Goal: Communication & Community: Answer question/provide support

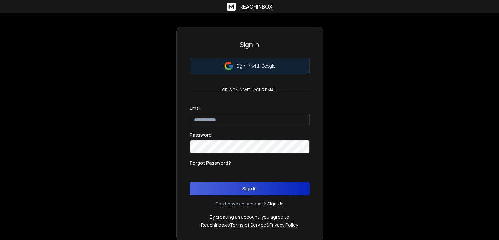
click at [245, 65] on p "Sign in with Google" at bounding box center [255, 66] width 39 height 7
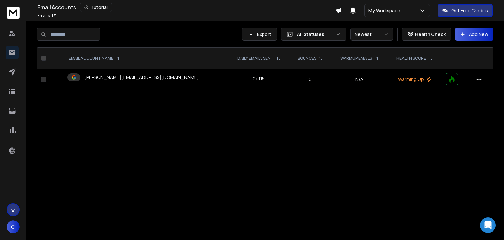
click at [290, 82] on td "0" at bounding box center [310, 79] width 41 height 21
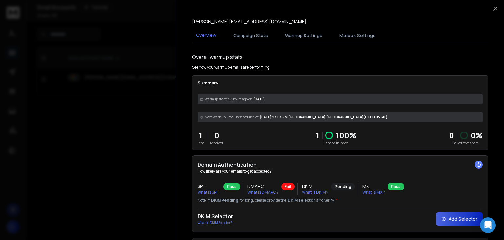
click at [127, 95] on div at bounding box center [252, 120] width 504 height 240
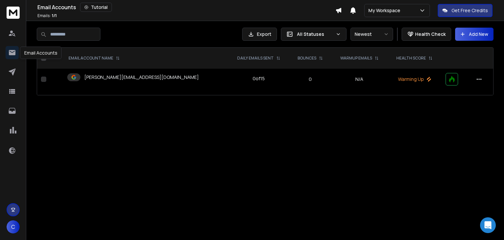
click at [14, 55] on icon at bounding box center [12, 52] width 7 height 5
click at [110, 75] on p "[PERSON_NAME][EMAIL_ADDRESS][DOMAIN_NAME]" at bounding box center [141, 77] width 115 height 7
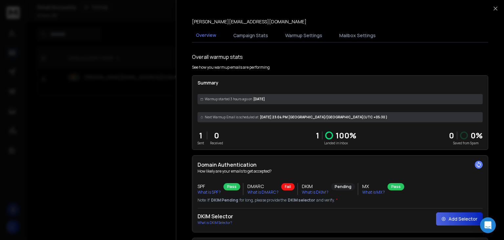
click at [366, 33] on button "Mailbox Settings" at bounding box center [358, 35] width 44 height 14
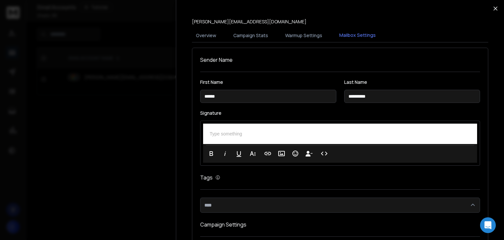
click at [493, 8] on icon "button" at bounding box center [496, 8] width 7 height 7
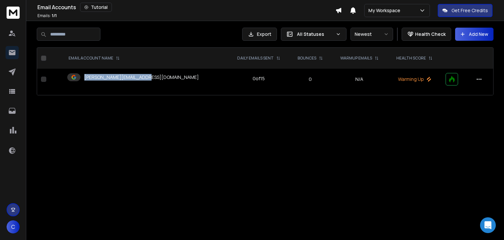
drag, startPoint x: 139, startPoint y: 78, endPoint x: 84, endPoint y: 82, distance: 54.6
click at [84, 82] on td "[PERSON_NAME][EMAIL_ADDRESS][DOMAIN_NAME]" at bounding box center [145, 79] width 165 height 21
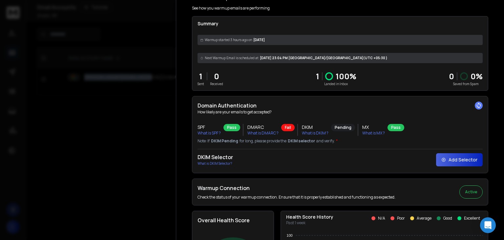
scroll to position [66, 0]
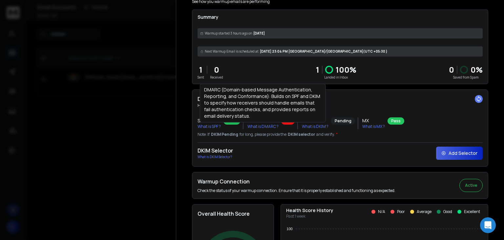
click at [267, 126] on p "What is DMARC ?" at bounding box center [263, 126] width 31 height 5
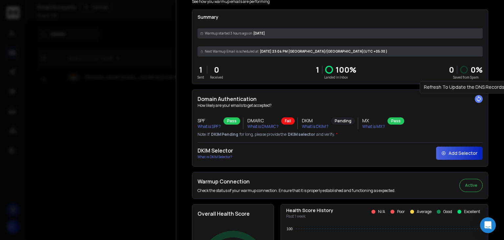
click at [478, 98] on icon at bounding box center [479, 99] width 7 height 7
click at [489, 225] on icon "Open Intercom Messenger" at bounding box center [488, 225] width 8 height 9
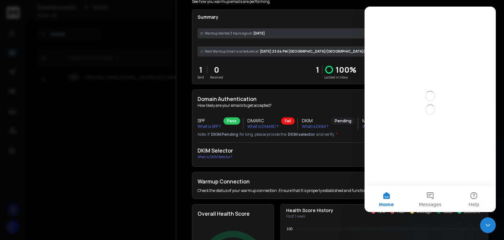
scroll to position [0, 0]
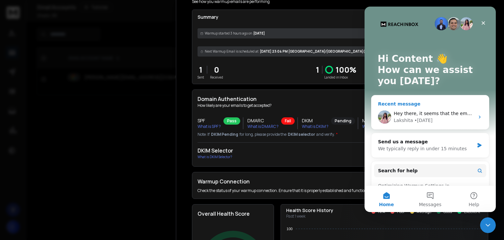
click at [437, 119] on div "[PERSON_NAME] • [DATE]" at bounding box center [434, 120] width 81 height 7
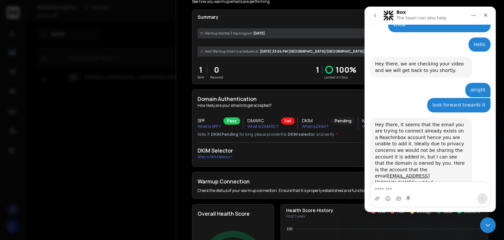
scroll to position [551, 0]
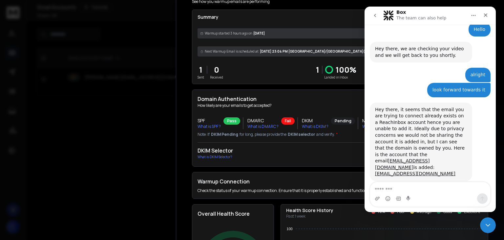
type textarea "*"
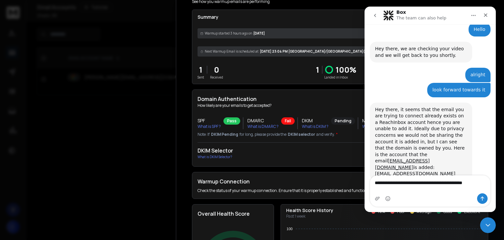
type textarea "**********"
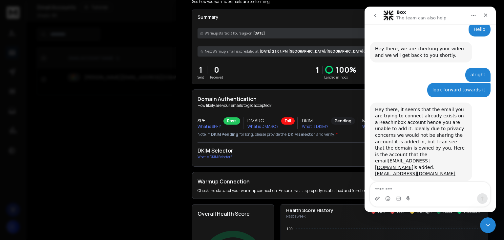
scroll to position [586, 0]
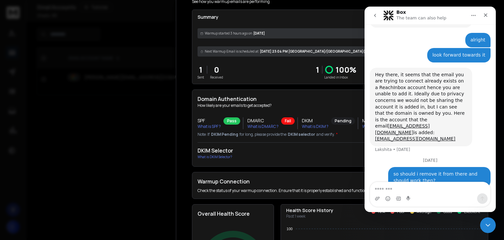
click at [118, 157] on div at bounding box center [252, 120] width 504 height 240
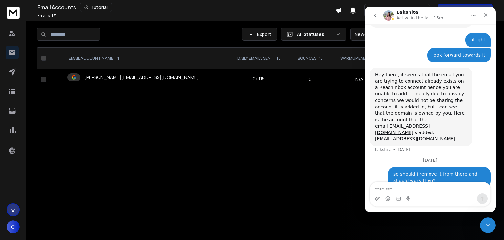
click at [376, 17] on icon "go back" at bounding box center [375, 15] width 5 height 5
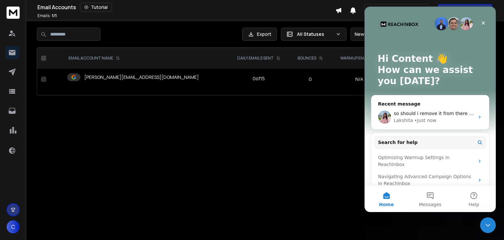
click at [311, 149] on div "ReferralStack Unlock AI-powered affiliate growth Lifetime Deals available! Clai…" at bounding box center [252, 120] width 504 height 240
click at [422, 112] on span "so should i remove it from there and should work then?" at bounding box center [458, 113] width 128 height 5
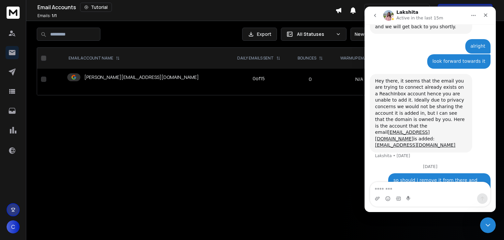
scroll to position [586, 0]
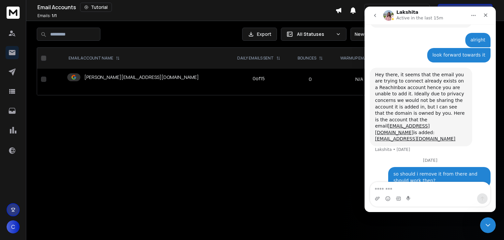
click at [330, 169] on div "ReferralStack Unlock AI-powered affiliate growth Lifetime Deals available! Clai…" at bounding box center [252, 120] width 504 height 240
click at [486, 16] on icon "Close" at bounding box center [485, 14] width 5 height 5
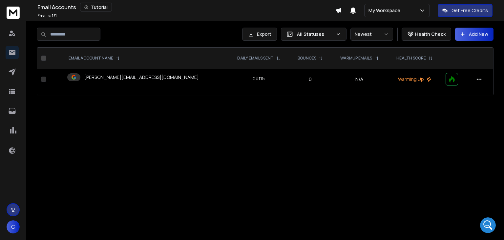
click at [479, 77] on icon at bounding box center [479, 79] width 6 height 6
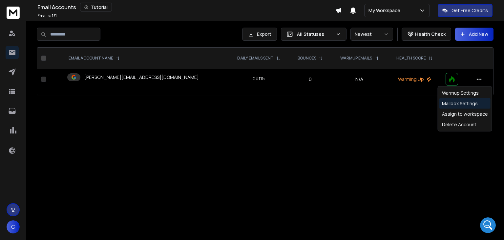
click at [459, 102] on div "Mailbox Settings" at bounding box center [465, 103] width 51 height 11
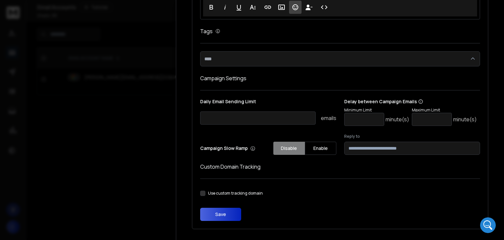
scroll to position [154, 0]
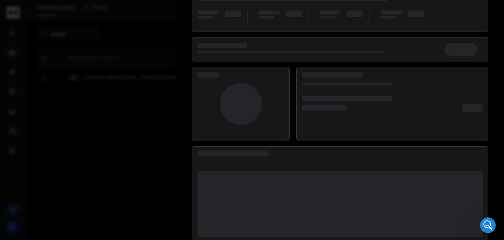
click at [123, 162] on div at bounding box center [252, 120] width 504 height 240
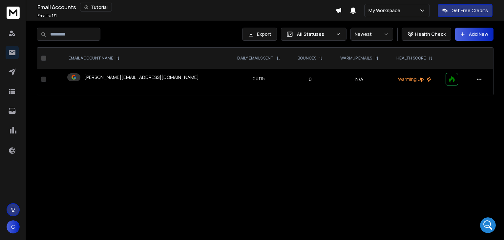
click at [43, 80] on button "button" at bounding box center [43, 79] width 5 height 5
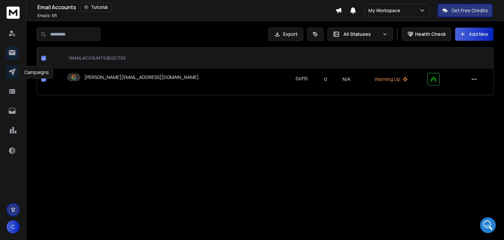
click at [13, 70] on icon at bounding box center [12, 72] width 7 height 7
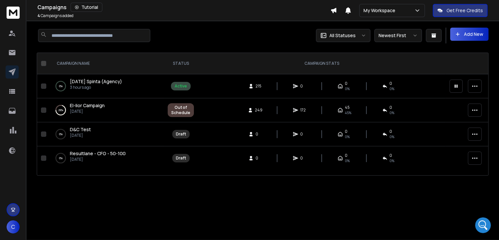
click at [45, 86] on button "button" at bounding box center [43, 85] width 5 height 5
click at [458, 86] on icon at bounding box center [456, 86] width 6 height 6
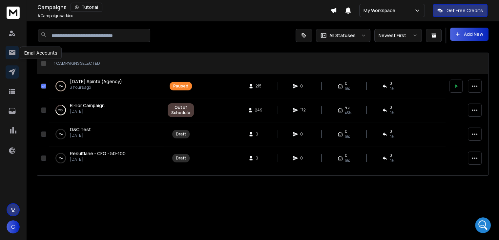
click at [11, 51] on icon at bounding box center [12, 52] width 7 height 5
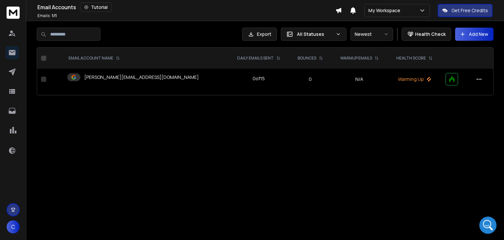
click at [486, 225] on icon "Open Intercom Messenger" at bounding box center [487, 223] width 5 height 5
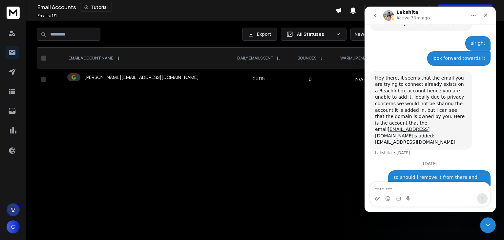
scroll to position [586, 0]
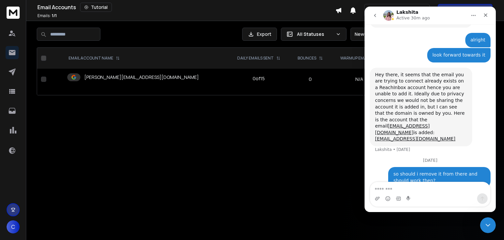
click at [412, 188] on textarea "Message…" at bounding box center [430, 187] width 120 height 11
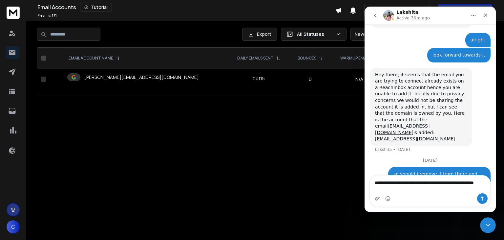
scroll to position [592, 0]
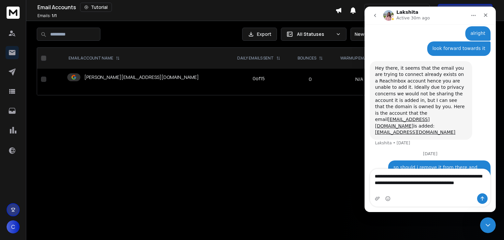
type textarea "**********"
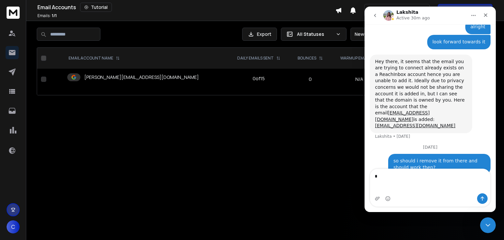
scroll to position [613, 0]
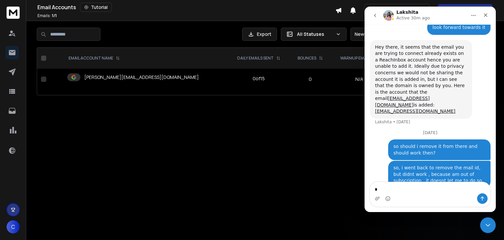
type textarea "*"
click at [390, 189] on textarea "*" at bounding box center [430, 187] width 120 height 11
